Goal: Navigation & Orientation: Understand site structure

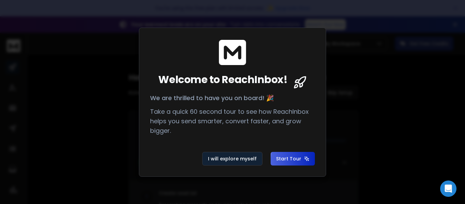
click at [246, 162] on button "I will explore myself" at bounding box center [232, 159] width 60 height 14
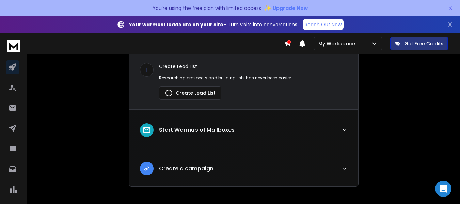
scroll to position [127, 0]
click at [242, 128] on button "Start Warmup of Mailboxes" at bounding box center [243, 132] width 229 height 30
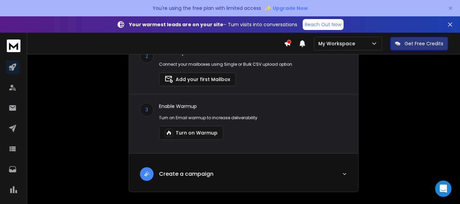
scroll to position [244, 0]
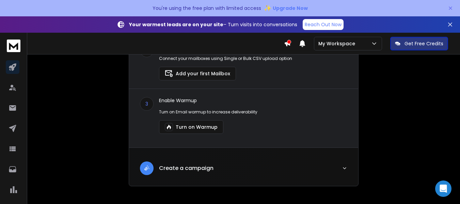
click at [234, 171] on button "Create a campaign" at bounding box center [243, 171] width 229 height 30
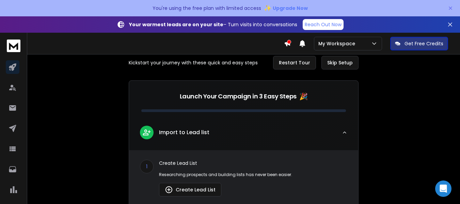
scroll to position [0, 0]
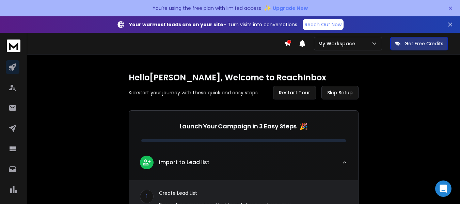
click at [451, 10] on icon "Close notification" at bounding box center [450, 7] width 5 height 5
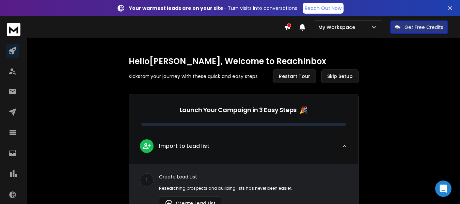
click at [452, 7] on icon at bounding box center [450, 8] width 4 height 4
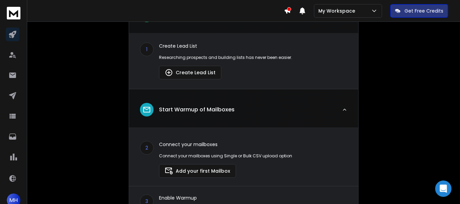
scroll to position [102, 0]
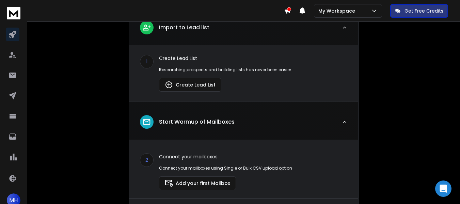
click at [191, 113] on button "Start Warmup of Mailboxes" at bounding box center [243, 125] width 229 height 30
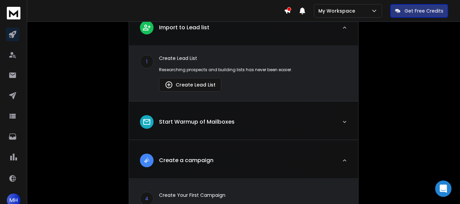
click at [191, 113] on button "Start Warmup of Mailboxes" at bounding box center [243, 125] width 229 height 30
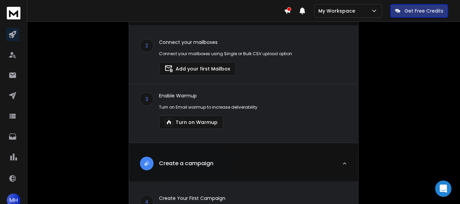
scroll to position [204, 0]
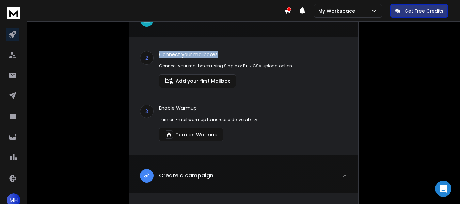
drag, startPoint x: 159, startPoint y: 53, endPoint x: 216, endPoint y: 53, distance: 56.9
click at [216, 53] on p "Connect your mailboxes" at bounding box center [225, 54] width 133 height 7
copy p "Connect your mailboxes"
click at [161, 52] on p "Connect your mailboxes" at bounding box center [225, 54] width 133 height 7
drag, startPoint x: 158, startPoint y: 53, endPoint x: 221, endPoint y: 53, distance: 62.7
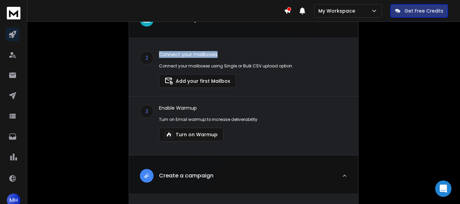
click at [221, 53] on div "2 Connect your mailboxes Connect your mailboxes using Single or Bulk CSV upload…" at bounding box center [243, 69] width 229 height 37
copy p "Connect your mailboxes"
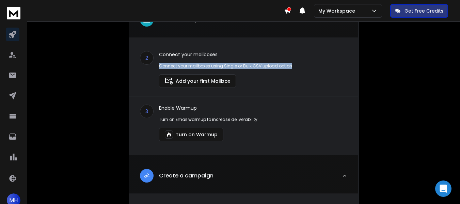
drag, startPoint x: 158, startPoint y: 64, endPoint x: 287, endPoint y: 67, distance: 128.7
click at [287, 67] on div "2 Connect your mailboxes Connect your mailboxes using Single or Bulk CSV upload…" at bounding box center [243, 69] width 229 height 37
copy p "Connect your mailboxes using Single or Bulk CSV upload option"
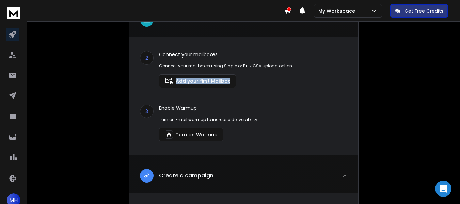
drag, startPoint x: 159, startPoint y: 92, endPoint x: 228, endPoint y: 92, distance: 68.8
click at [228, 92] on div "2 Connect your mailboxes Connect your mailboxes using Single or Bulk CSV upload…" at bounding box center [243, 96] width 229 height 107
copy button "Add your first Mailbox"
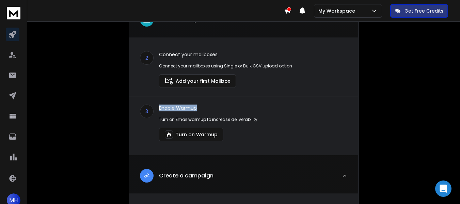
drag, startPoint x: 159, startPoint y: 107, endPoint x: 210, endPoint y: 109, distance: 51.1
click at [210, 109] on p "Enable Warmup" at bounding box center [208, 108] width 98 height 7
copy p "Enable Warmup"
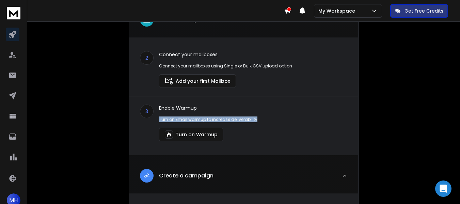
drag, startPoint x: 159, startPoint y: 118, endPoint x: 256, endPoint y: 118, distance: 96.4
click at [256, 118] on p "Turn on Email warmup to increase deliverability" at bounding box center [208, 119] width 98 height 5
copy p "Turn on Email warmup to increase deliverability"
drag, startPoint x: 173, startPoint y: 141, endPoint x: 194, endPoint y: 163, distance: 31.1
click at [195, 163] on div "Import to Lead list 1 Create Lead List Researching prospects and building lists…" at bounding box center [243, 165] width 229 height 505
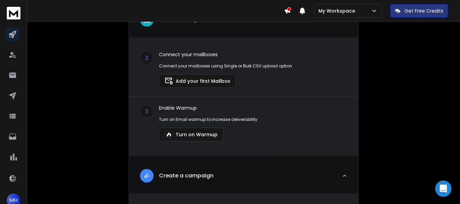
click at [170, 153] on div "2 Connect your mailboxes Connect your mailboxes using Single or Bulk CSV upload…" at bounding box center [243, 95] width 229 height 117
drag, startPoint x: 170, startPoint y: 145, endPoint x: 221, endPoint y: 140, distance: 52.0
click at [221, 140] on div "2 Connect your mailboxes Connect your mailboxes using Single or Bulk CSV upload…" at bounding box center [243, 96] width 229 height 107
copy button "Turn on Warmup"
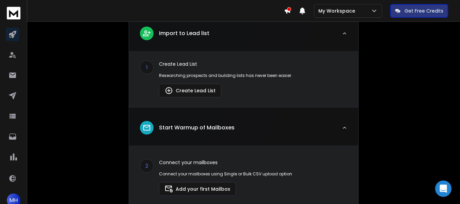
scroll to position [130, 0]
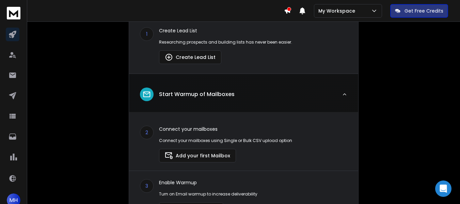
click at [252, 96] on button "Start Warmup of Mailboxes" at bounding box center [243, 97] width 229 height 30
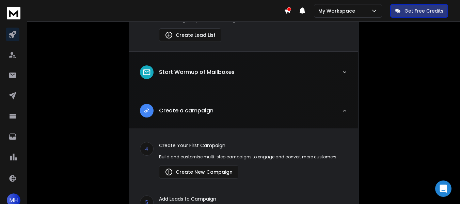
scroll to position [164, 0]
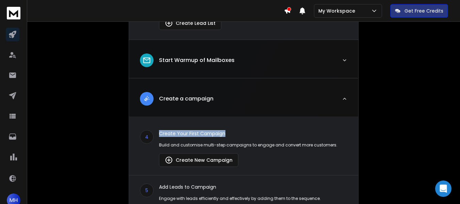
drag, startPoint x: 158, startPoint y: 132, endPoint x: 232, endPoint y: 132, distance: 73.2
click at [232, 132] on div "4 Create Your First Campaign Build and customise multi-step campaigns to engage…" at bounding box center [243, 148] width 229 height 37
copy p "Create Your First Campaign"
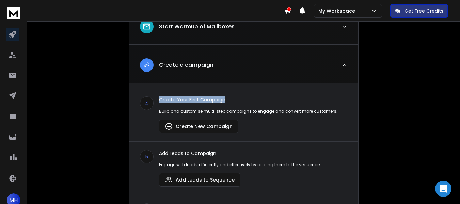
scroll to position [198, 0]
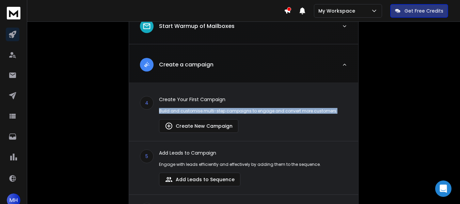
drag, startPoint x: 160, startPoint y: 110, endPoint x: 342, endPoint y: 110, distance: 181.8
click at [342, 110] on div "4 Create Your First Campaign Build and customise multi-step campaigns to engage…" at bounding box center [243, 114] width 229 height 37
copy p "Build and customise multi-step campaigns to engage and convert more customers."
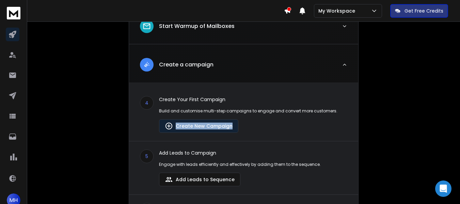
drag, startPoint x: 175, startPoint y: 133, endPoint x: 233, endPoint y: 130, distance: 57.3
click at [233, 130] on div "4 Create Your First Campaign Build and customise multi-step campaigns to engage…" at bounding box center [243, 195] width 229 height 214
copy button "Create New Campaign"
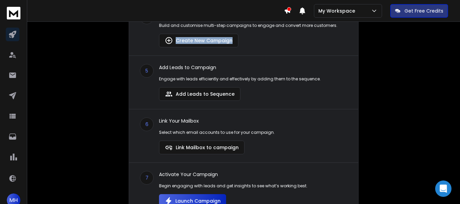
scroll to position [300, 0]
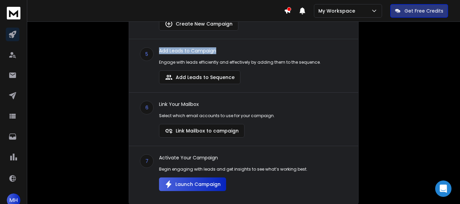
drag, startPoint x: 159, startPoint y: 51, endPoint x: 248, endPoint y: 50, distance: 88.9
click at [248, 50] on p "Add Leads to Campaign" at bounding box center [240, 50] width 162 height 7
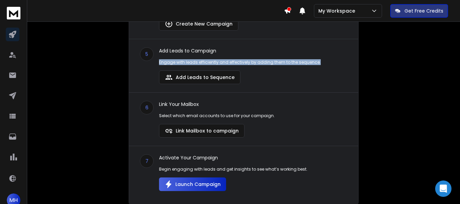
drag, startPoint x: 159, startPoint y: 62, endPoint x: 322, endPoint y: 61, distance: 163.1
click at [322, 61] on div "5 Add Leads to Campaign Engage with leads efficiently and effectively by adding…" at bounding box center [243, 65] width 229 height 37
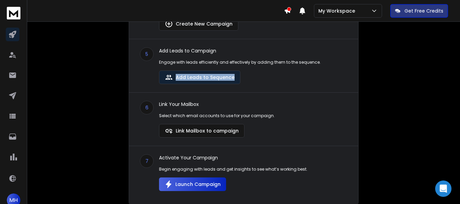
drag, startPoint x: 175, startPoint y: 85, endPoint x: 232, endPoint y: 76, distance: 56.8
click at [232, 76] on div "4 Create Your First Campaign Build and customise multi-step campaigns to engage…" at bounding box center [243, 93] width 229 height 214
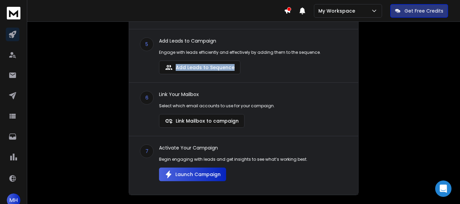
scroll to position [319, 0]
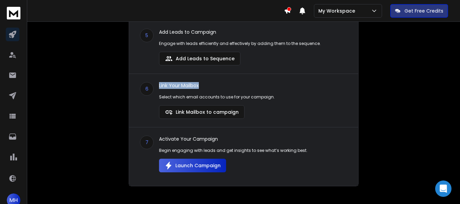
drag, startPoint x: 158, startPoint y: 85, endPoint x: 209, endPoint y: 86, distance: 51.1
click at [209, 86] on div "6 Link Your Mailbox Select which email accounts to use for your campaign. Link …" at bounding box center [243, 100] width 229 height 37
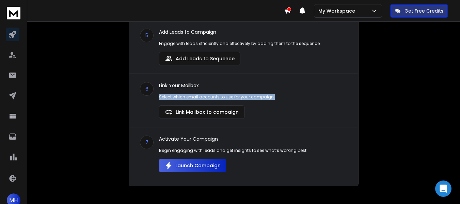
drag, startPoint x: 159, startPoint y: 96, endPoint x: 276, endPoint y: 96, distance: 116.5
click at [276, 96] on div "6 Link Your Mailbox Select which email accounts to use for your campaign. Link …" at bounding box center [243, 100] width 229 height 37
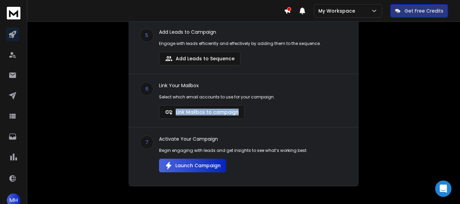
drag, startPoint x: 176, startPoint y: 121, endPoint x: 237, endPoint y: 119, distance: 60.7
click at [237, 119] on div "4 Create Your First Campaign Build and customise multi-step campaigns to engage…" at bounding box center [243, 74] width 229 height 214
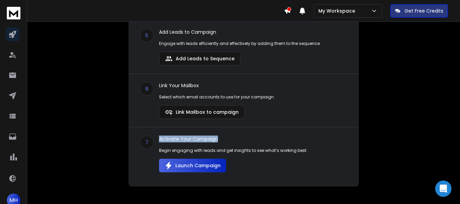
drag, startPoint x: 159, startPoint y: 138, endPoint x: 218, endPoint y: 138, distance: 58.6
click at [218, 138] on p "Activate Your Campaign" at bounding box center [233, 139] width 148 height 7
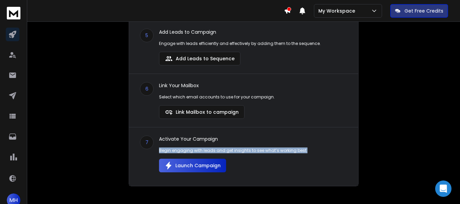
drag, startPoint x: 160, startPoint y: 150, endPoint x: 316, endPoint y: 150, distance: 156.6
click at [316, 150] on div "7 Activate Your Campaign Begin engaging with leads and get insights to see what…" at bounding box center [243, 154] width 229 height 37
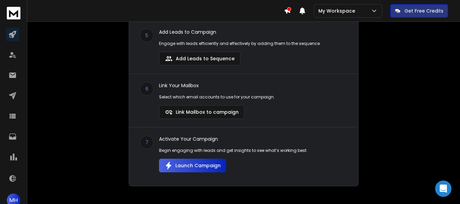
drag, startPoint x: 175, startPoint y: 175, endPoint x: 221, endPoint y: 168, distance: 47.2
click at [221, 168] on div "4 Create Your First Campaign Build and customise multi-step campaigns to engage…" at bounding box center [243, 74] width 229 height 214
click at [170, 177] on div "4 Create Your First Campaign Build and customise multi-step campaigns to engage…" at bounding box center [243, 74] width 229 height 214
drag, startPoint x: 173, startPoint y: 176, endPoint x: 222, endPoint y: 166, distance: 50.1
click at [222, 166] on div "4 Create Your First Campaign Build and customise multi-step campaigns to engage…" at bounding box center [243, 74] width 229 height 214
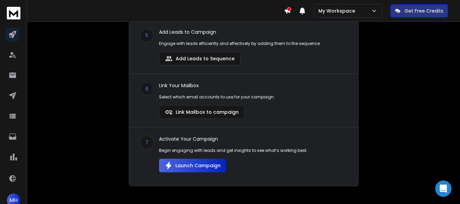
click at [182, 176] on div "4 Create Your First Campaign Build and customise multi-step campaigns to engage…" at bounding box center [243, 74] width 229 height 214
drag, startPoint x: 175, startPoint y: 175, endPoint x: 222, endPoint y: 169, distance: 47.1
click at [222, 169] on div "4 Create Your First Campaign Build and customise multi-step campaigns to engage…" at bounding box center [243, 74] width 229 height 214
drag, startPoint x: 168, startPoint y: 178, endPoint x: 217, endPoint y: 169, distance: 49.8
click at [217, 169] on div "4 Create Your First Campaign Build and customise multi-step campaigns to engage…" at bounding box center [243, 74] width 229 height 214
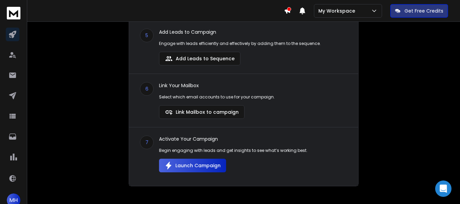
drag, startPoint x: 171, startPoint y: 176, endPoint x: 222, endPoint y: 168, distance: 52.1
click at [224, 167] on div "4 Create Your First Campaign Build and customise multi-step campaigns to engage…" at bounding box center [243, 74] width 229 height 214
drag, startPoint x: 174, startPoint y: 177, endPoint x: 222, endPoint y: 163, distance: 49.9
click at [222, 163] on div "4 Create Your First Campaign Build and customise multi-step campaigns to engage…" at bounding box center [243, 74] width 229 height 214
drag, startPoint x: 183, startPoint y: 179, endPoint x: 216, endPoint y: 169, distance: 35.1
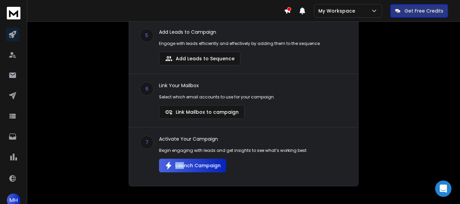
click at [216, 169] on div "4 Create Your First Campaign Build and customise multi-step campaigns to engage…" at bounding box center [243, 74] width 229 height 214
click at [178, 178] on div "4 Create Your First Campaign Build and customise multi-step campaigns to engage…" at bounding box center [243, 74] width 229 height 214
drag, startPoint x: 178, startPoint y: 175, endPoint x: 222, endPoint y: 172, distance: 44.4
click at [223, 171] on div "4 Create Your First Campaign Build and customise multi-step campaigns to engage…" at bounding box center [243, 74] width 229 height 214
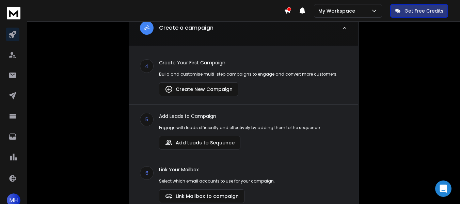
scroll to position [238, 0]
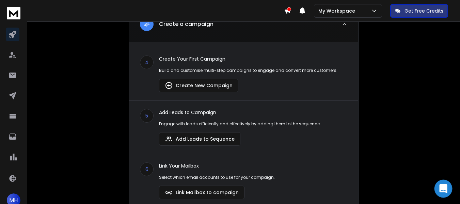
click at [444, 188] on icon "Open Intercom Messenger" at bounding box center [443, 188] width 8 height 9
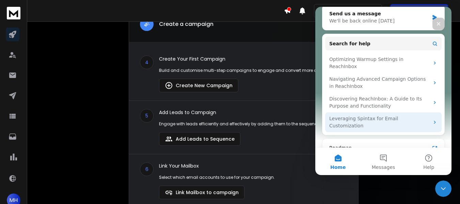
scroll to position [0, 0]
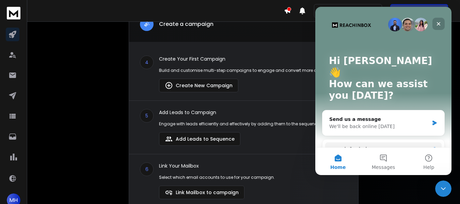
click at [442, 19] on div "Close" at bounding box center [438, 24] width 12 height 12
click at [442, 19] on div "My Workspace Get Free Credits" at bounding box center [230, 11] width 460 height 22
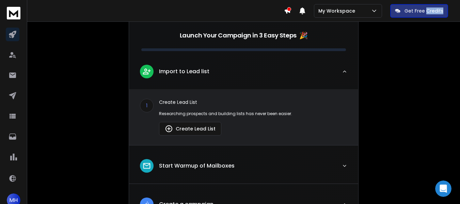
scroll to position [46, 0]
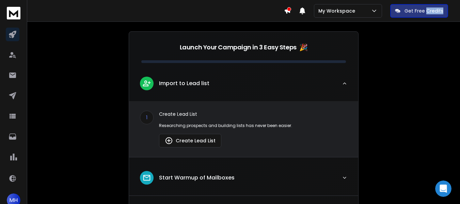
click at [219, 86] on button "Import to Lead list" at bounding box center [243, 86] width 229 height 30
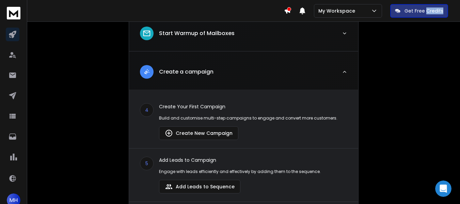
scroll to position [148, 0]
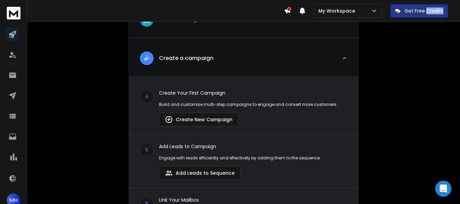
click at [282, 63] on button "Create a campaign" at bounding box center [243, 61] width 229 height 30
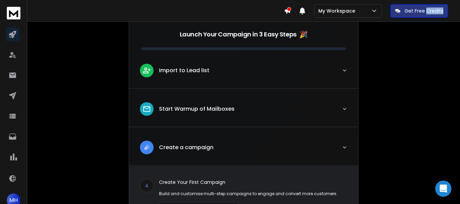
scroll to position [38, 0]
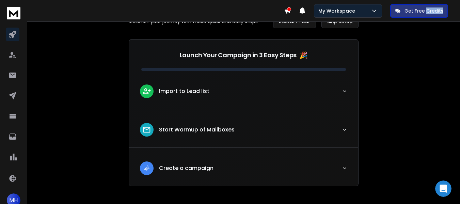
click at [338, 7] on p "My Workspace" at bounding box center [337, 10] width 39 height 7
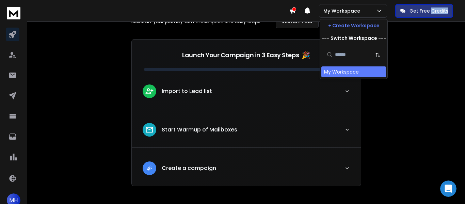
click at [430, 99] on div "Hello [PERSON_NAME] , Welcome to ReachInbox Kickstart your journey with these q…" at bounding box center [246, 93] width 416 height 207
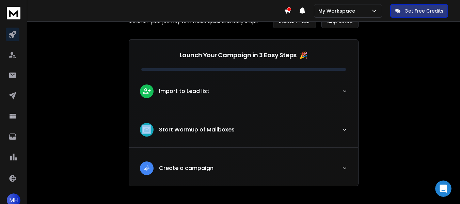
scroll to position [0, 0]
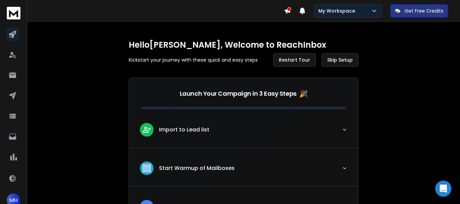
click at [366, 10] on div "My Workspace" at bounding box center [347, 10] width 59 height 7
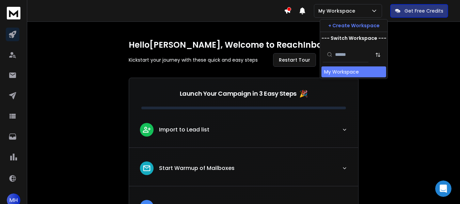
click at [412, 60] on div "Hello [PERSON_NAME] , Welcome to ReachInbox Kickstart your journey with these q…" at bounding box center [243, 132] width 411 height 207
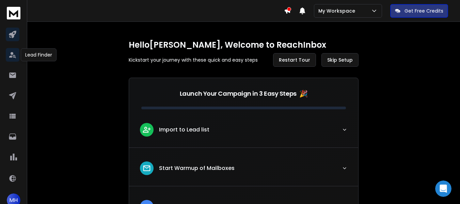
click at [9, 58] on icon at bounding box center [13, 55] width 8 height 8
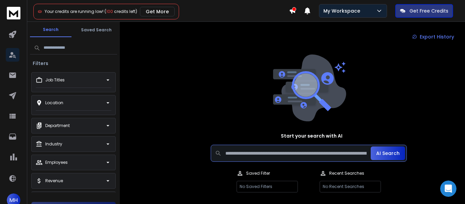
click at [346, 15] on button "My Workspace" at bounding box center [353, 11] width 68 height 14
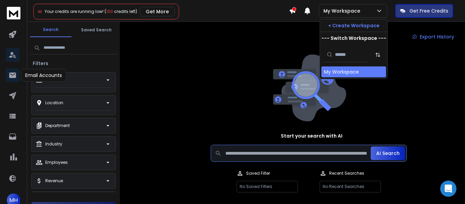
click at [13, 76] on icon at bounding box center [12, 75] width 7 height 5
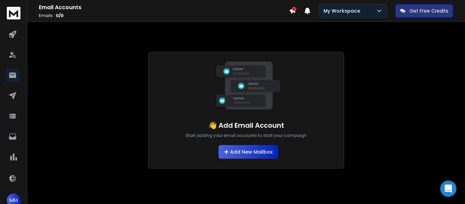
click at [367, 10] on div "My Workspace" at bounding box center [352, 10] width 59 height 7
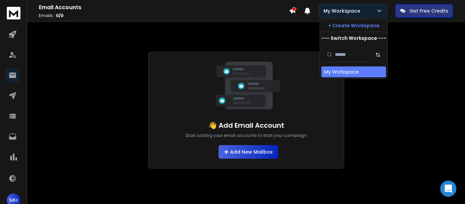
click at [360, 14] on button "My Workspace" at bounding box center [353, 11] width 68 height 14
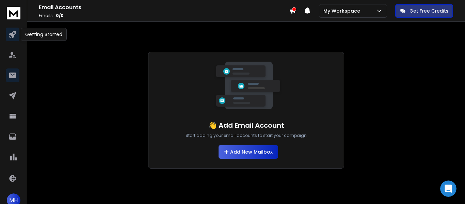
click at [14, 36] on icon at bounding box center [13, 34] width 8 height 8
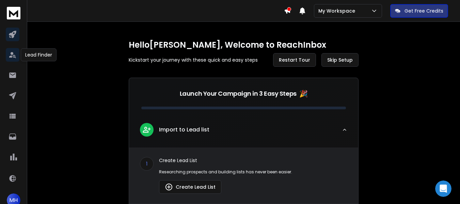
click at [11, 60] on link at bounding box center [13, 55] width 14 height 14
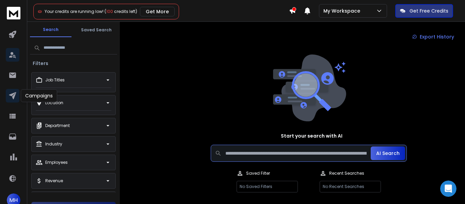
click at [14, 92] on icon at bounding box center [13, 96] width 8 height 8
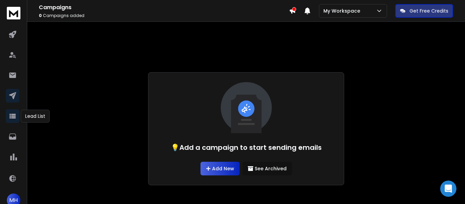
click at [14, 118] on icon at bounding box center [13, 116] width 8 height 8
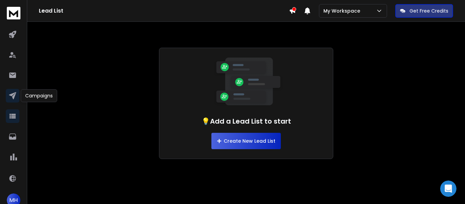
click at [15, 96] on icon at bounding box center [13, 96] width 8 height 8
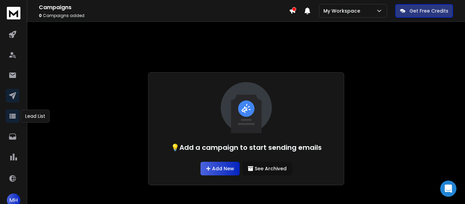
click at [12, 110] on link at bounding box center [13, 116] width 14 height 14
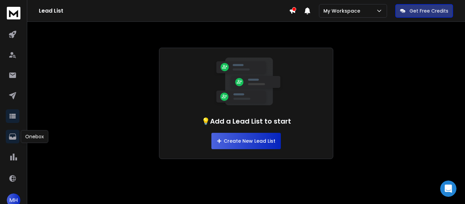
click at [16, 138] on icon at bounding box center [13, 136] width 8 height 8
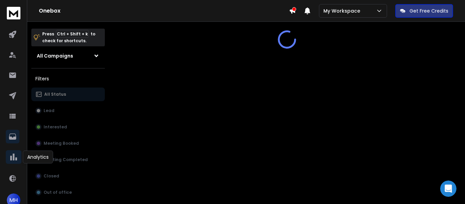
click at [16, 157] on icon at bounding box center [14, 157] width 10 height 10
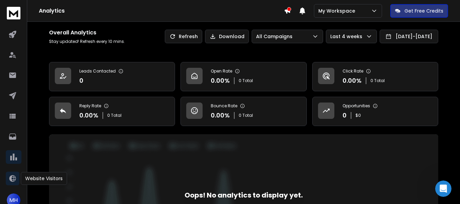
click at [14, 175] on icon at bounding box center [13, 178] width 8 height 8
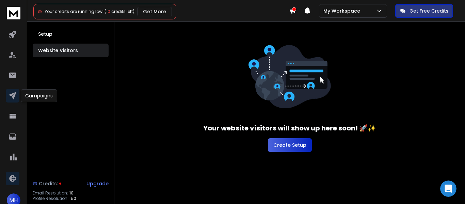
click at [16, 94] on icon at bounding box center [13, 96] width 8 height 8
